Goal: Navigation & Orientation: Find specific page/section

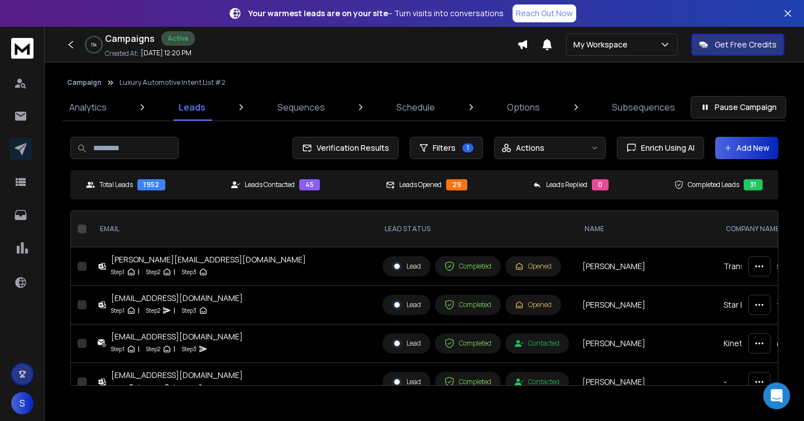
scroll to position [223, 0]
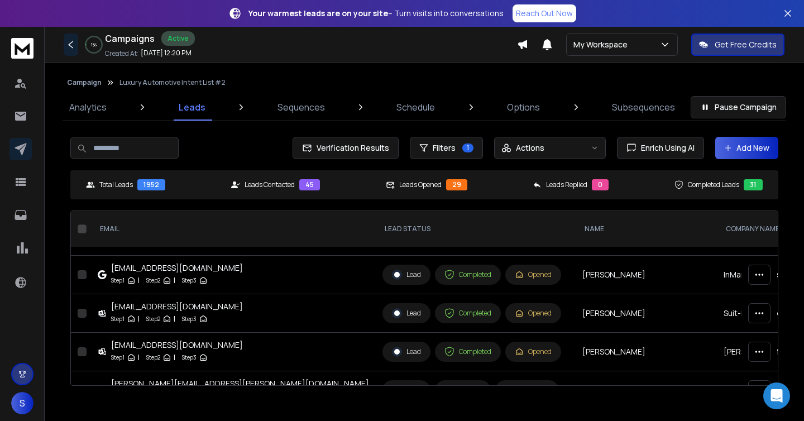
click at [68, 40] on icon at bounding box center [71, 45] width 10 height 10
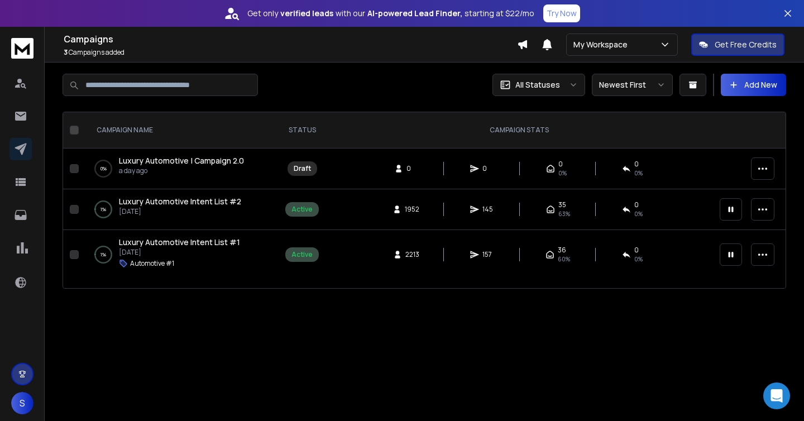
click at [442, 303] on div "Campaigns 3 Campaigns Added All Statuses Newest First Add New CAMPAIGN NAME STA…" at bounding box center [425, 284] width 724 height 421
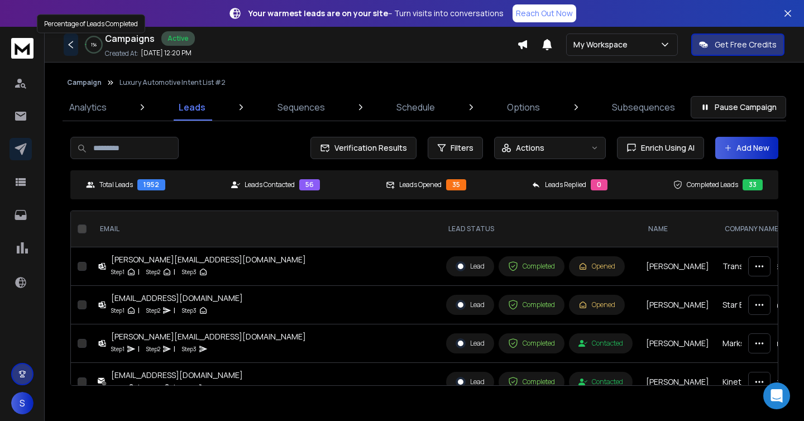
click at [66, 44] on icon at bounding box center [71, 45] width 10 height 10
